Goal: Connect with others: Connect with others

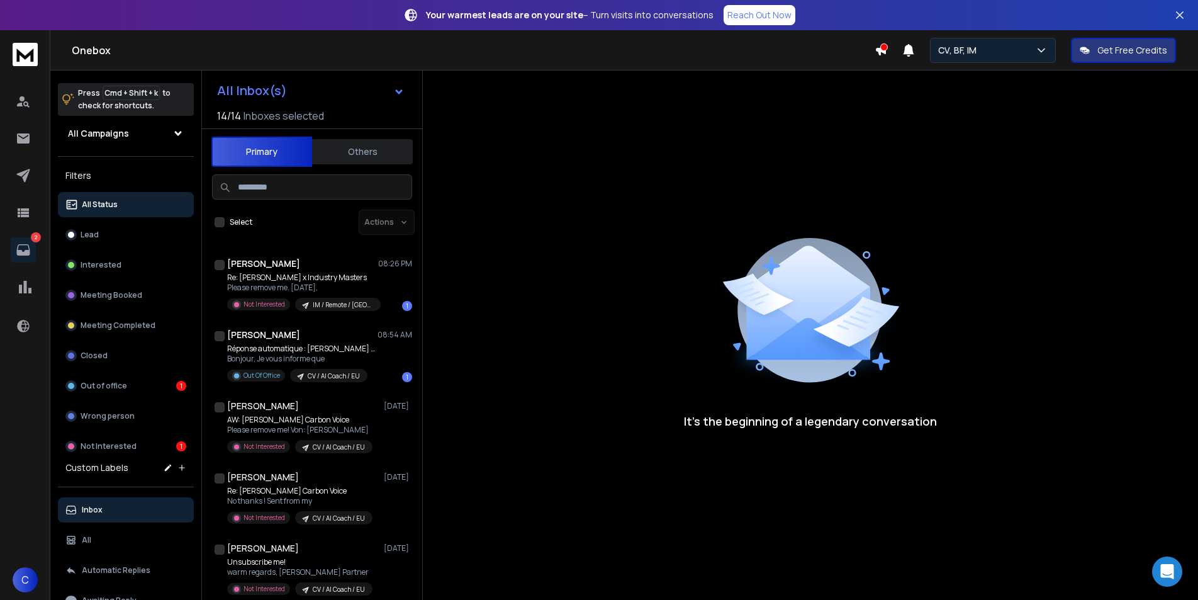
click at [1048, 50] on icon "button" at bounding box center [1041, 50] width 13 height 13
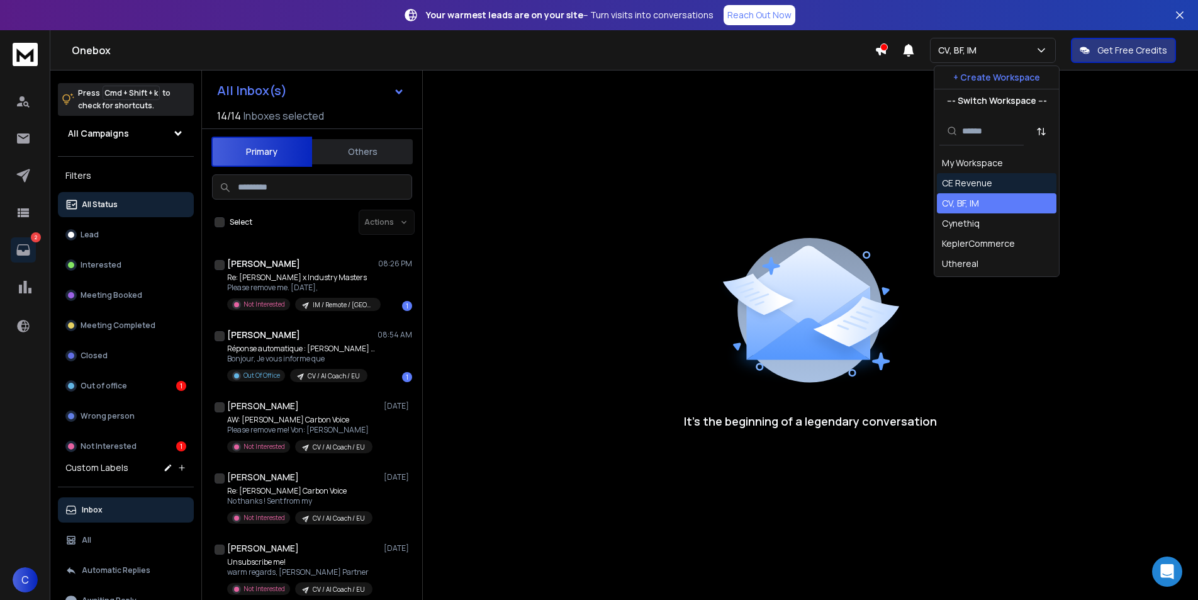
click at [973, 182] on div "CE Revenue" at bounding box center [967, 183] width 50 height 13
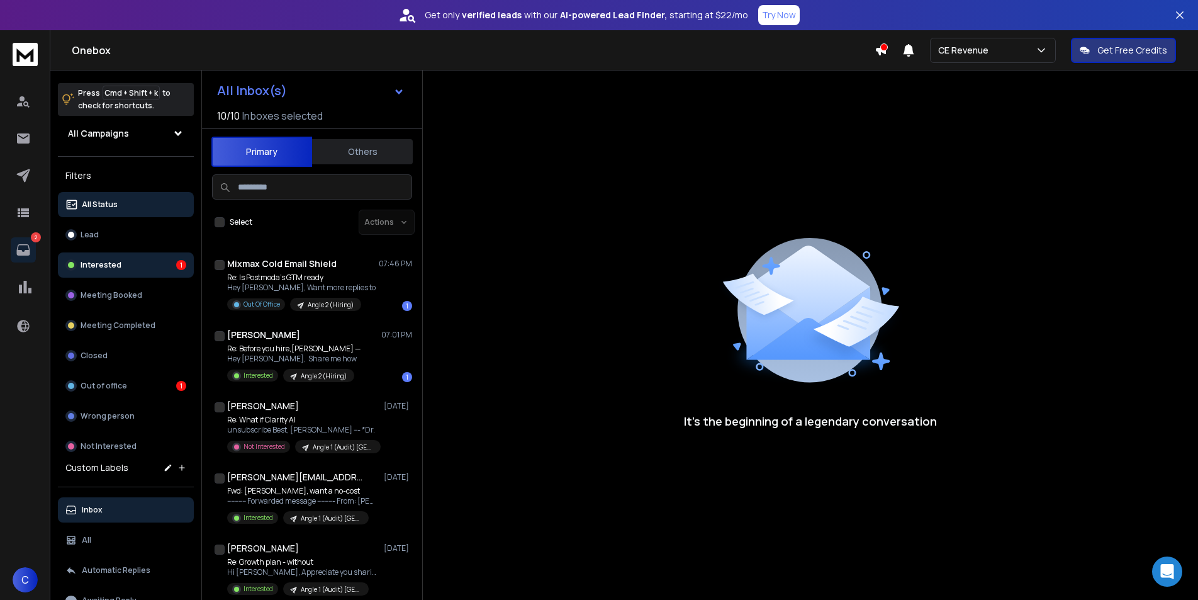
click at [90, 260] on p "Interested" at bounding box center [101, 265] width 41 height 10
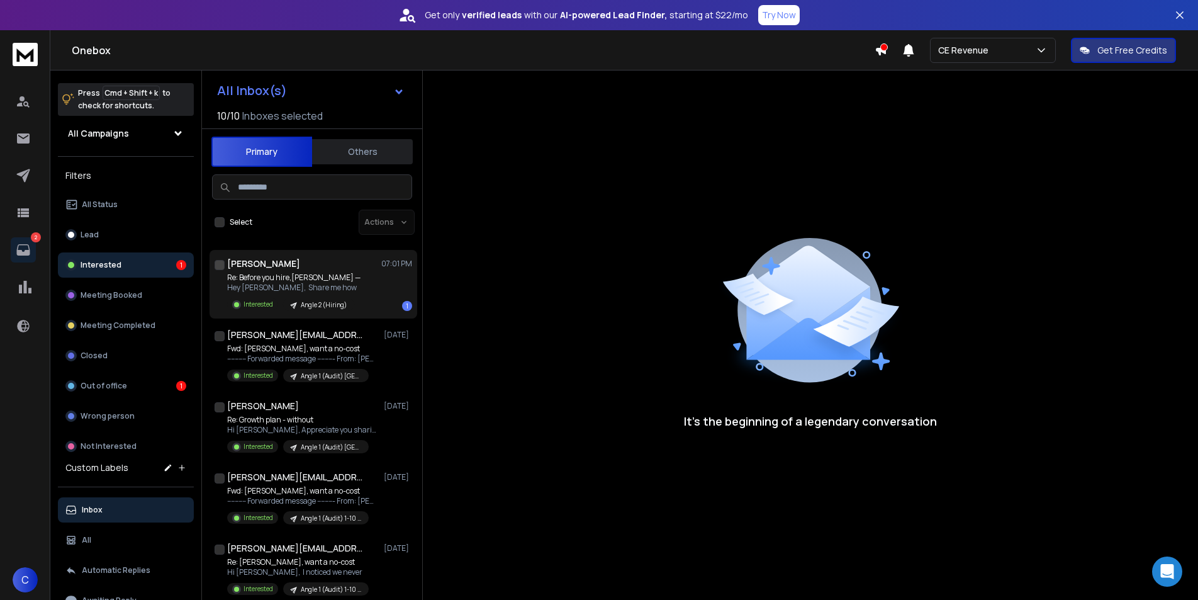
click at [313, 288] on p "Hey Chris, Share me how" at bounding box center [293, 288] width 133 height 10
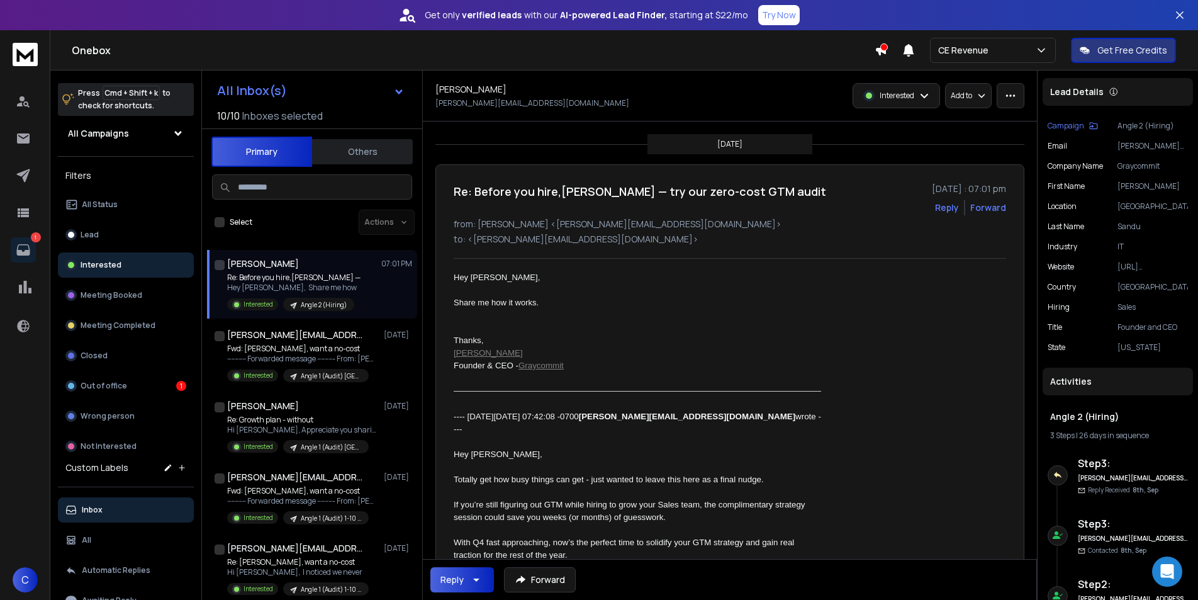
click at [492, 350] on link "Sudheer Sandu" at bounding box center [488, 352] width 69 height 9
